Goal: Communication & Community: Answer question/provide support

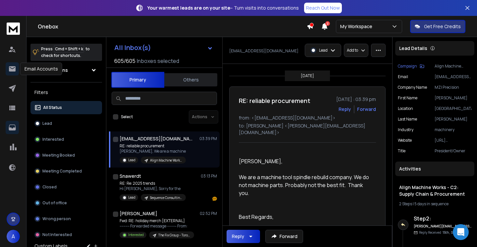
click at [15, 69] on icon at bounding box center [12, 68] width 7 height 5
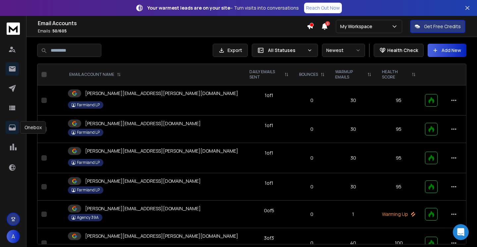
click at [12, 130] on icon at bounding box center [12, 128] width 7 height 6
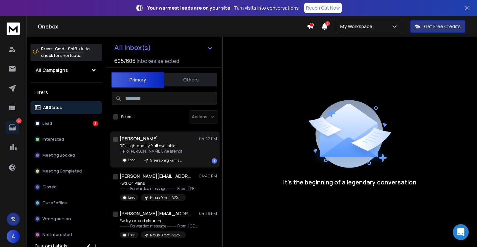
click at [171, 146] on p "RE: High-quality fruit available" at bounding box center [153, 145] width 66 height 5
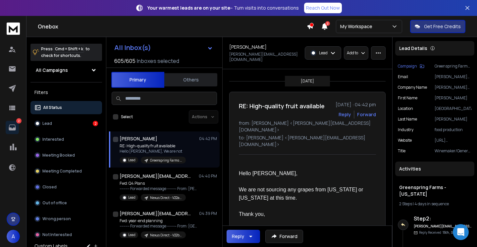
click at [363, 111] on div "Forward" at bounding box center [366, 114] width 19 height 7
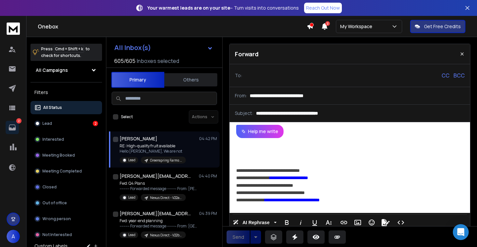
click at [264, 80] on input at bounding box center [268, 76] width 46 height 12
type input "**********"
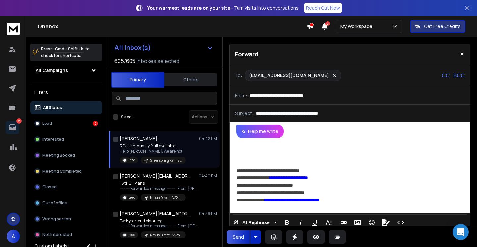
click at [236, 239] on button "Send" at bounding box center [238, 237] width 23 height 13
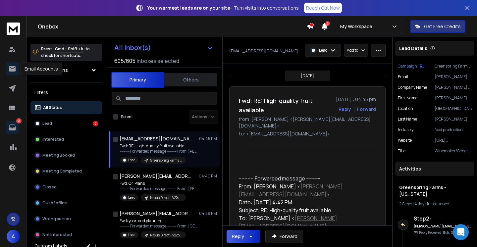
click at [14, 68] on icon at bounding box center [12, 68] width 7 height 5
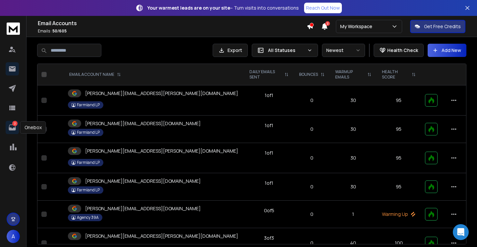
click at [13, 132] on link "2" at bounding box center [12, 127] width 13 height 13
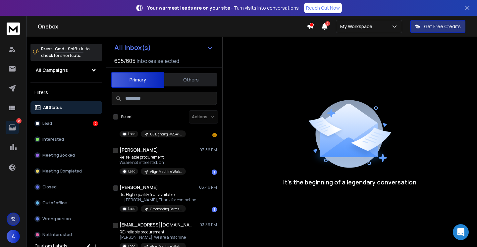
scroll to position [166, 0]
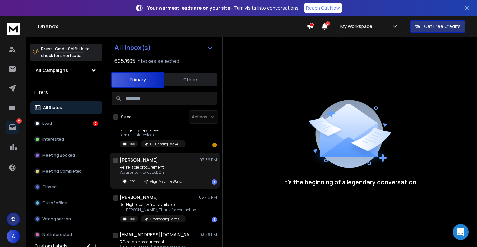
click at [164, 168] on p "Re: reliable procurement" at bounding box center [153, 167] width 66 height 5
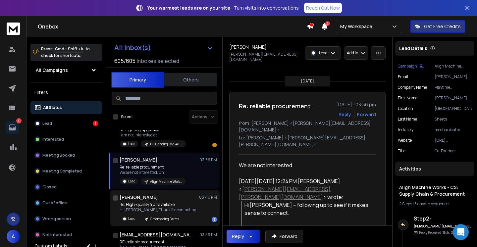
click at [168, 199] on div "[PERSON_NAME] 03:46 PM" at bounding box center [168, 197] width 97 height 7
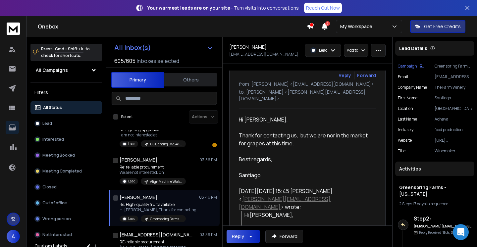
scroll to position [35, 0]
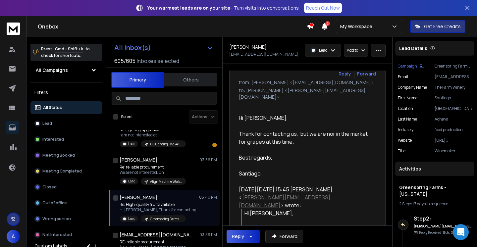
click at [366, 75] on div "Forward" at bounding box center [366, 74] width 19 height 7
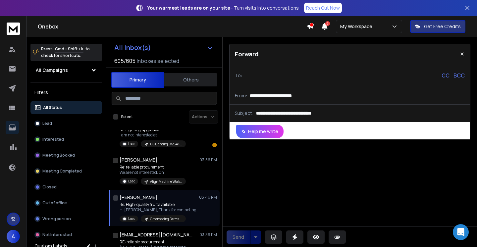
scroll to position [0, 0]
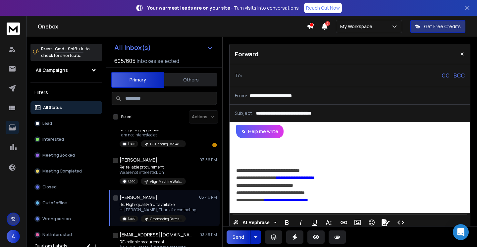
click at [275, 73] on input at bounding box center [268, 76] width 46 height 12
type input "**********"
click at [232, 229] on div "Send" at bounding box center [350, 237] width 254 height 22
click at [232, 238] on button "Send" at bounding box center [238, 237] width 23 height 13
